Goal: Task Accomplishment & Management: Use online tool/utility

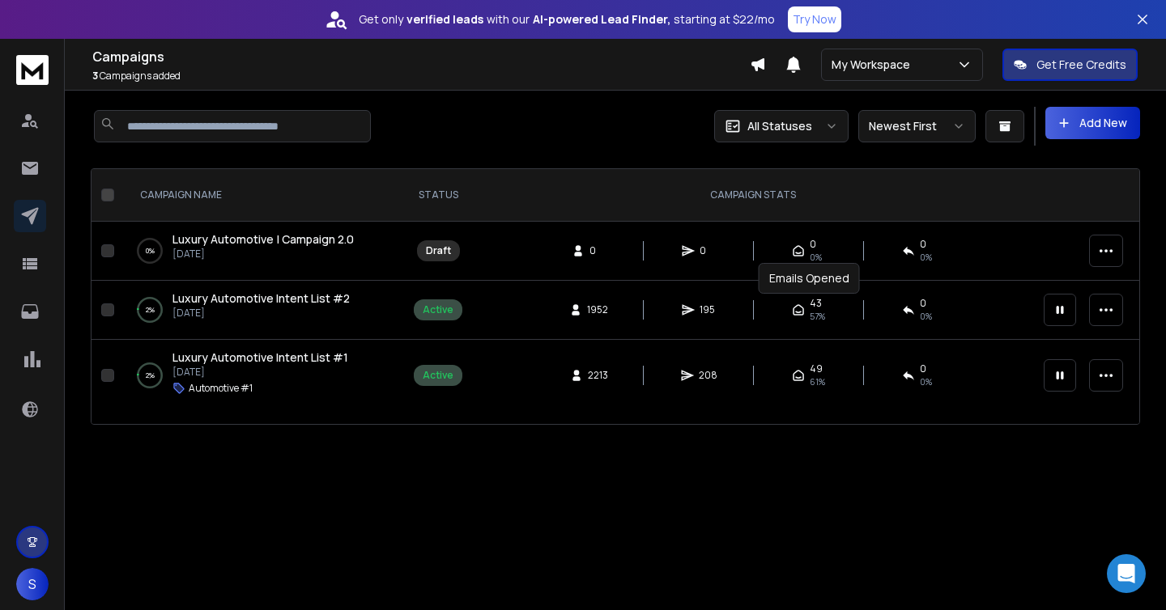
click at [801, 309] on icon at bounding box center [798, 310] width 10 height 10
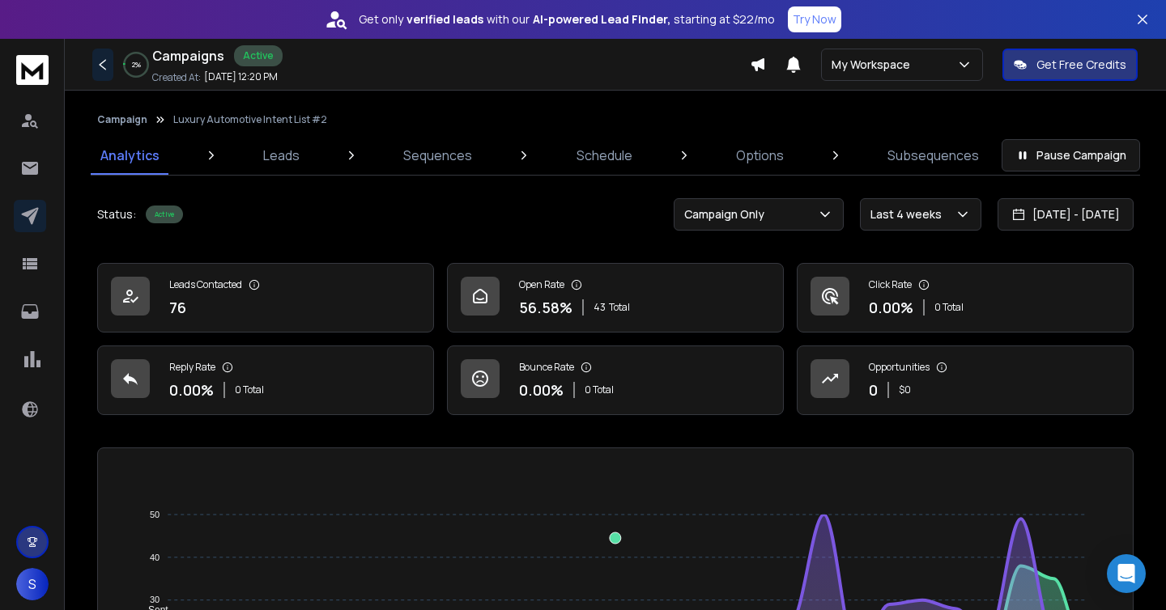
click at [100, 65] on icon at bounding box center [102, 64] width 6 height 11
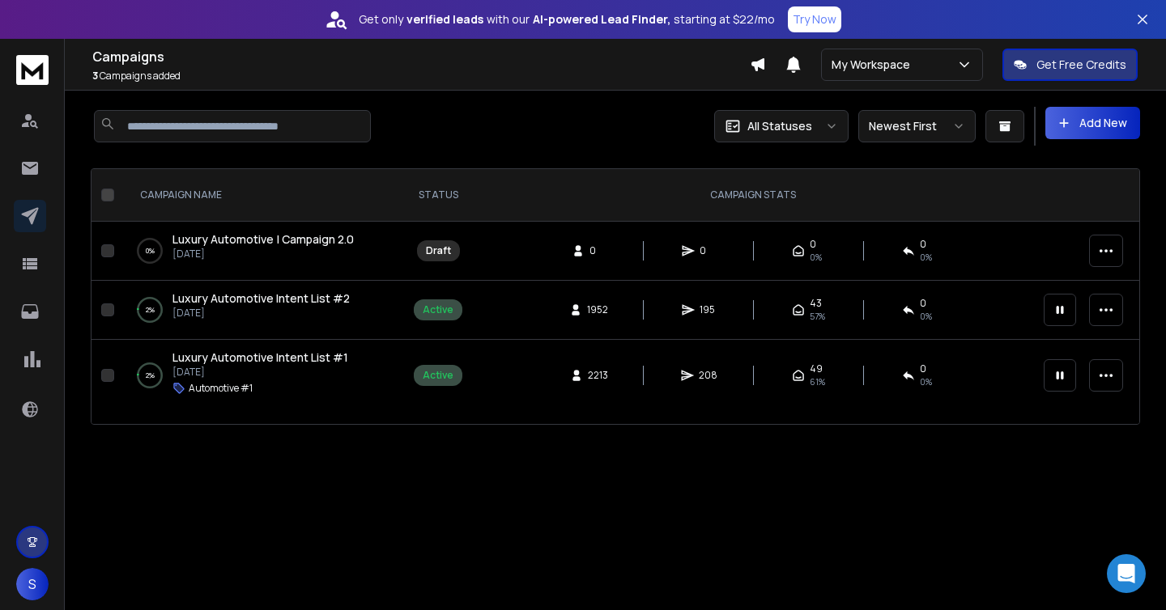
click at [302, 235] on span "Luxury Automotive | Campaign 2.0" at bounding box center [262, 238] width 181 height 15
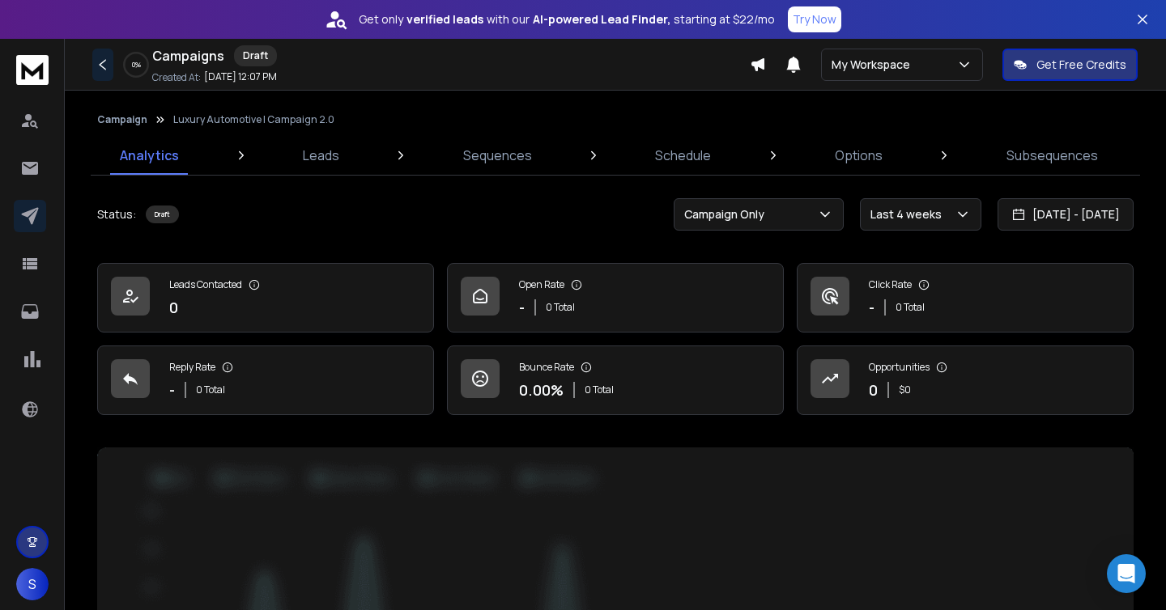
click at [104, 67] on icon at bounding box center [102, 64] width 6 height 11
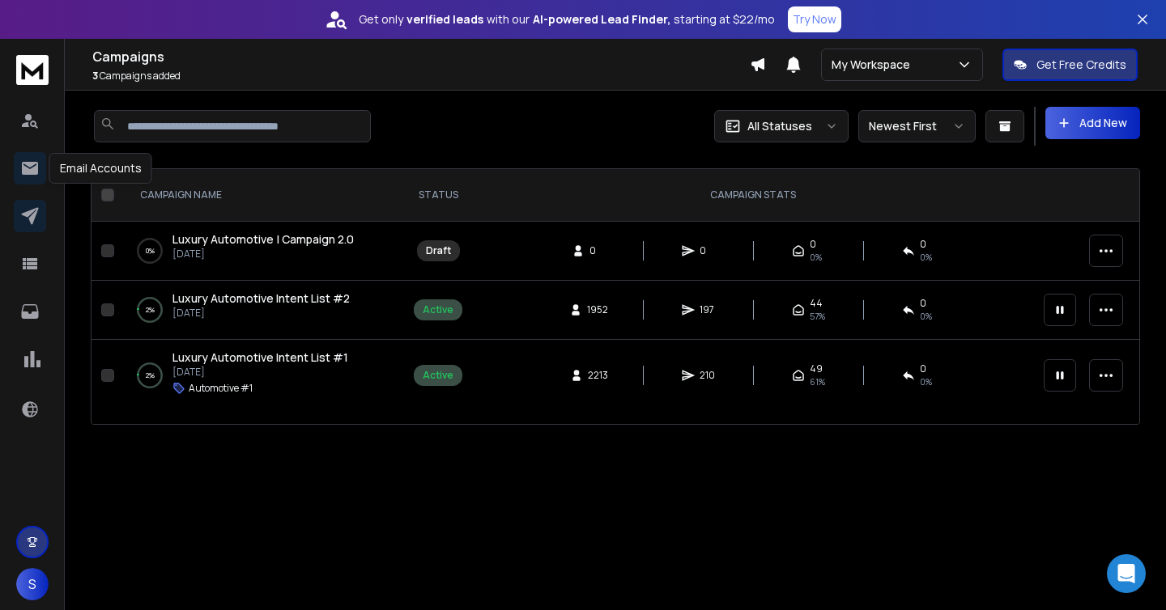
click at [30, 176] on icon at bounding box center [29, 168] width 19 height 19
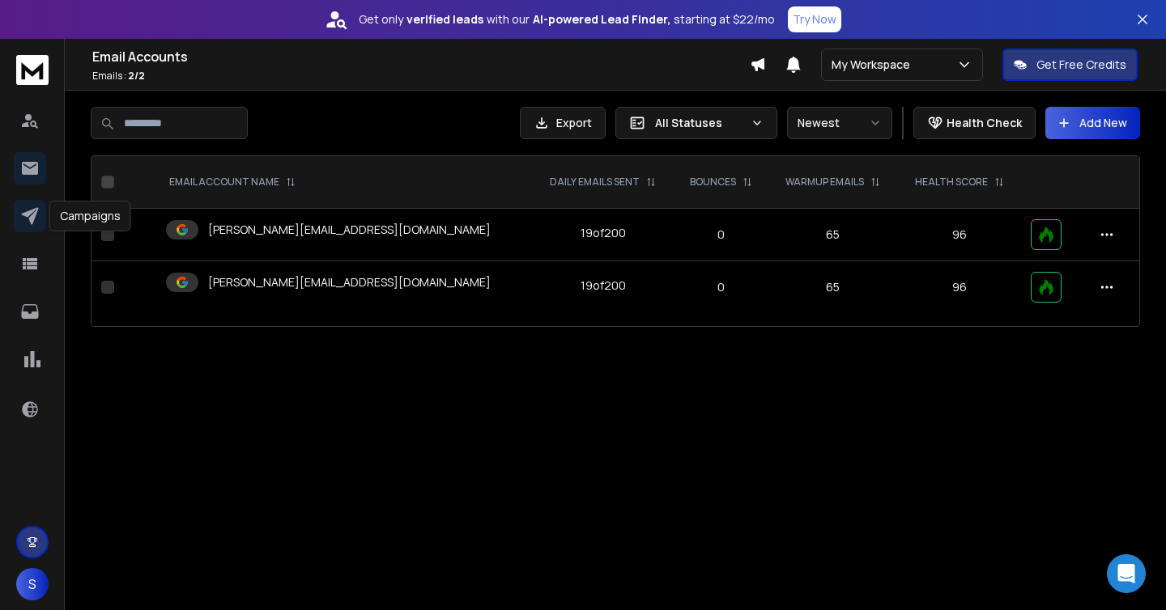
click at [22, 213] on icon at bounding box center [29, 215] width 19 height 19
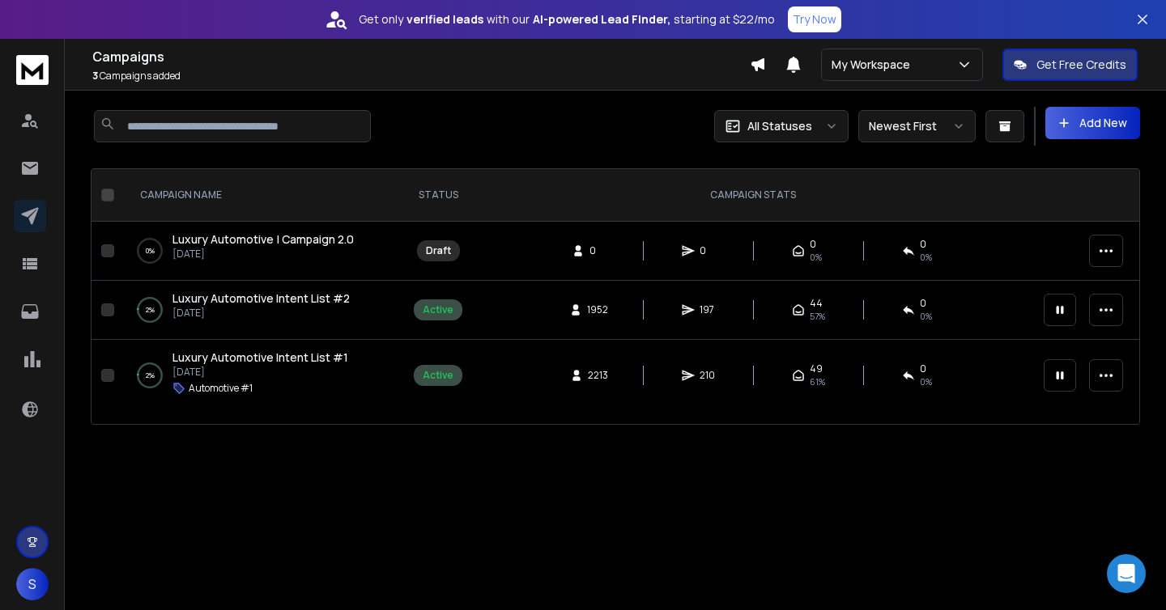
click at [1085, 129] on button "Add New" at bounding box center [1092, 123] width 95 height 32
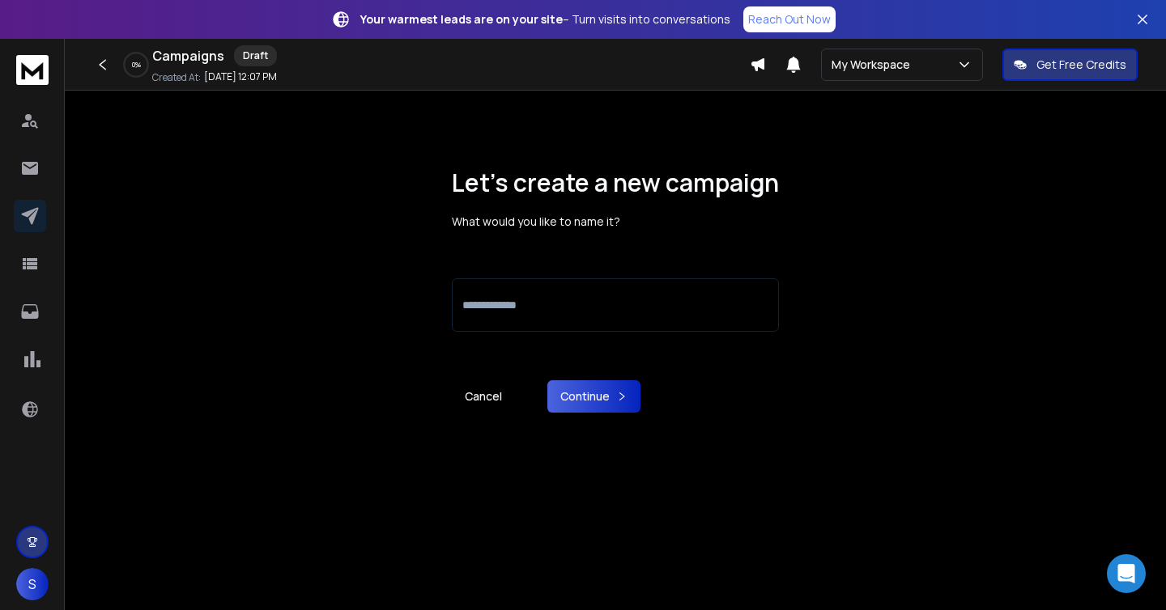
click at [474, 397] on link "Cancel" at bounding box center [483, 396] width 63 height 32
